Goal: Navigation & Orientation: Find specific page/section

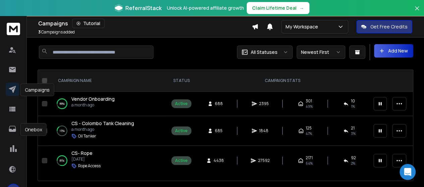
click at [13, 128] on icon at bounding box center [12, 129] width 8 height 8
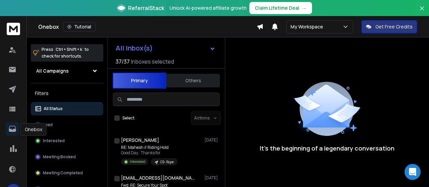
click at [16, 131] on link at bounding box center [12, 128] width 13 height 13
click at [196, 79] on button "Others" at bounding box center [193, 80] width 54 height 15
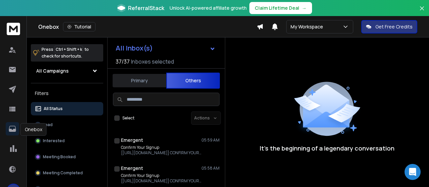
click at [11, 130] on icon at bounding box center [12, 129] width 7 height 6
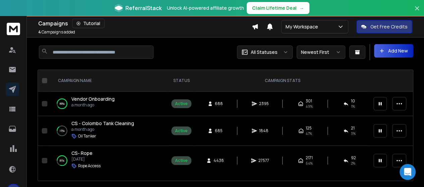
click at [89, 107] on p "a month ago" at bounding box center [92, 105] width 43 height 5
click at [15, 134] on link at bounding box center [12, 128] width 13 height 13
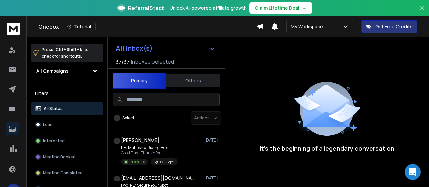
click at [191, 86] on button "Others" at bounding box center [193, 80] width 54 height 15
